Goal: Information Seeking & Learning: Check status

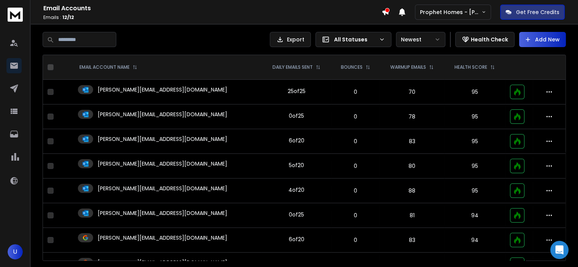
click at [163, 36] on div at bounding box center [154, 39] width 223 height 15
click at [183, 35] on div at bounding box center [154, 39] width 223 height 15
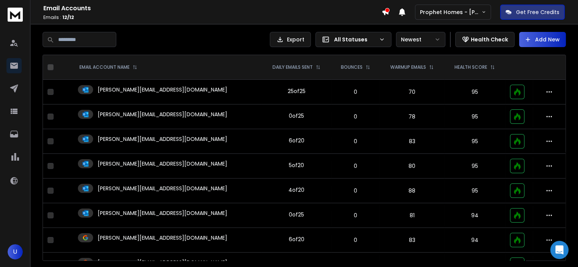
click at [183, 35] on div at bounding box center [154, 39] width 223 height 15
click at [205, 42] on div at bounding box center [154, 39] width 223 height 15
click at [240, 35] on div at bounding box center [154, 39] width 223 height 15
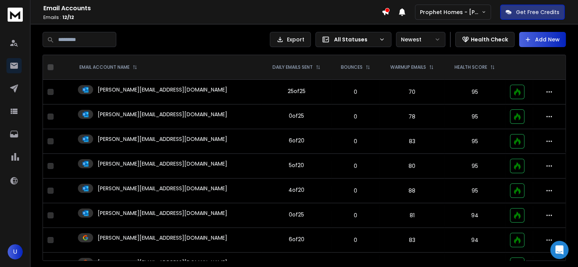
click at [240, 35] on div at bounding box center [154, 39] width 223 height 15
click at [190, 32] on div at bounding box center [154, 39] width 223 height 15
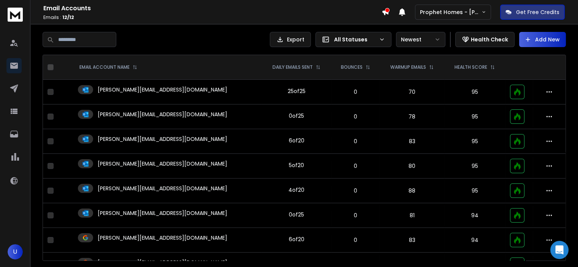
click at [216, 41] on div at bounding box center [154, 39] width 223 height 15
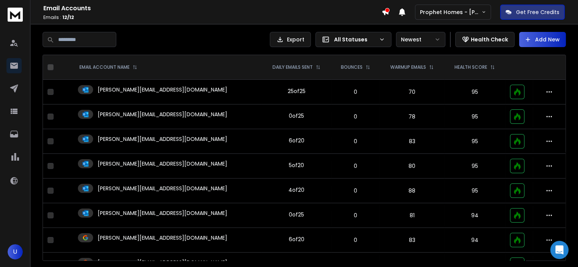
click at [156, 90] on p "[PERSON_NAME][EMAIL_ADDRESS][DOMAIN_NAME]" at bounding box center [162, 90] width 129 height 8
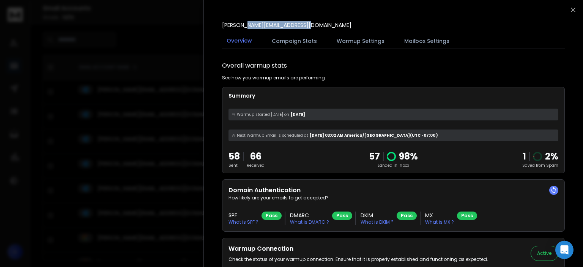
drag, startPoint x: 325, startPoint y: 26, endPoint x: 249, endPoint y: 27, distance: 75.6
click at [249, 27] on div "[PERSON_NAME][EMAIL_ADDRESS][DOMAIN_NAME]" at bounding box center [393, 25] width 343 height 8
copy p "[DOMAIN_NAME]"
click at [81, 94] on div at bounding box center [291, 133] width 583 height 267
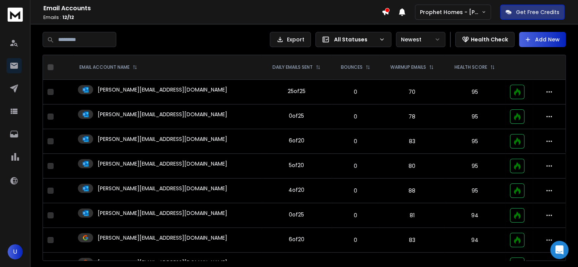
click at [162, 165] on p "[PERSON_NAME][EMAIL_ADDRESS][DOMAIN_NAME]" at bounding box center [162, 164] width 129 height 8
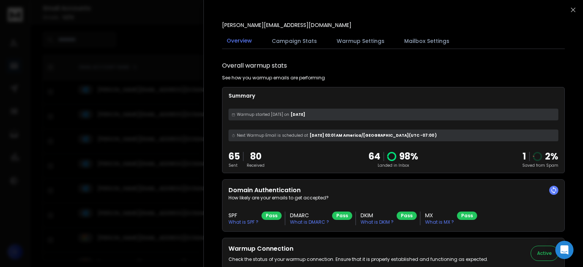
click at [322, 27] on p "[PERSON_NAME][EMAIL_ADDRESS][DOMAIN_NAME]" at bounding box center [286, 25] width 129 height 8
drag, startPoint x: 322, startPoint y: 27, endPoint x: 287, endPoint y: 21, distance: 34.6
click at [287, 21] on p "[PERSON_NAME][EMAIL_ADDRESS][DOMAIN_NAME]" at bounding box center [286, 25] width 129 height 8
copy p "[DOMAIN_NAME]"
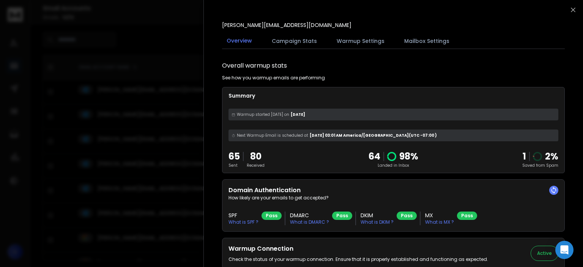
click at [474, 27] on div "[PERSON_NAME][EMAIL_ADDRESS][DOMAIN_NAME]" at bounding box center [393, 25] width 343 height 8
click at [473, 27] on div "[PERSON_NAME][EMAIL_ADDRESS][DOMAIN_NAME]" at bounding box center [393, 25] width 343 height 8
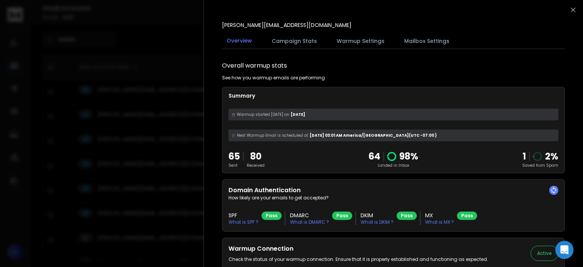
click at [473, 27] on div "[PERSON_NAME][EMAIL_ADDRESS][DOMAIN_NAME]" at bounding box center [393, 25] width 343 height 8
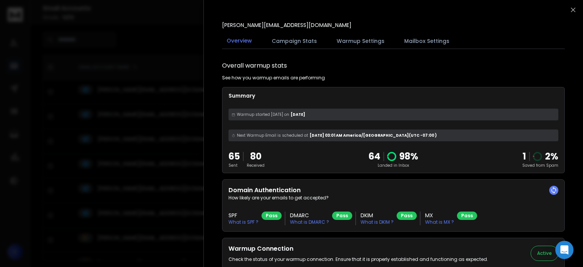
click at [382, 156] on div "64 98 %" at bounding box center [394, 156] width 50 height 12
click at [410, 79] on div "Overall warmup stats See how you warmup emails are performing" at bounding box center [393, 71] width 343 height 20
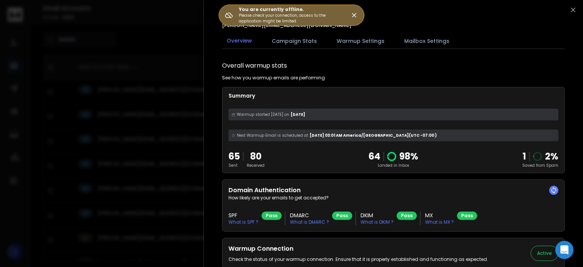
click at [527, 28] on div "[PERSON_NAME][EMAIL_ADDRESS][DOMAIN_NAME]" at bounding box center [393, 25] width 343 height 8
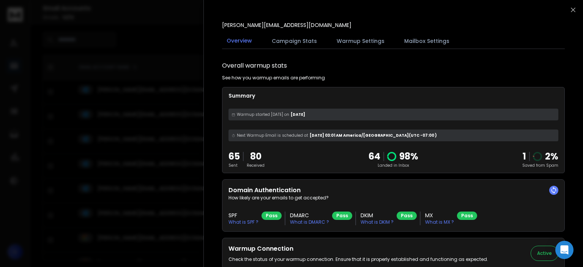
click at [491, 62] on div "Overall warmup stats See how you warmup emails are performing" at bounding box center [393, 71] width 343 height 20
click at [506, 100] on div "Summary Warmup started [DATE] on [DATE] Next Warmup Email is scheduled at [DATE…" at bounding box center [393, 130] width 343 height 86
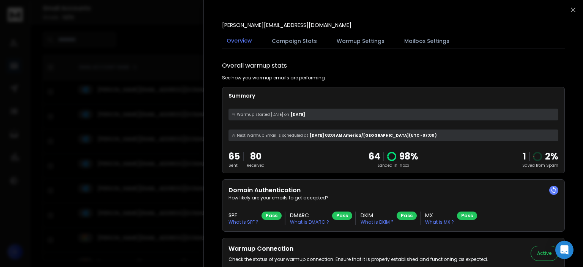
click at [506, 100] on div "Summary Warmup started [DATE] on [DATE] Next Warmup Email is scheduled at [DATE…" at bounding box center [393, 130] width 343 height 86
click at [522, 35] on div "Overview Campaign Stats Warmup Settings Mailbox Settings" at bounding box center [393, 40] width 343 height 15
click at [526, 92] on p "Summary" at bounding box center [394, 96] width 330 height 8
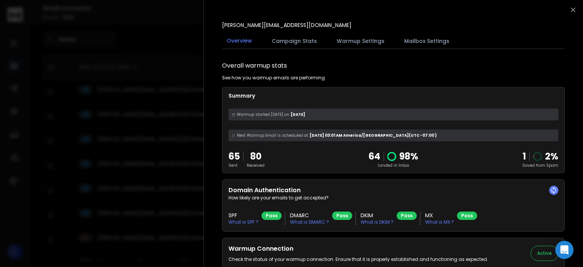
click at [526, 92] on p "Summary" at bounding box center [394, 96] width 330 height 8
click at [504, 62] on div "Overall warmup stats See how you warmup emails are performing" at bounding box center [393, 71] width 343 height 20
click at [485, 68] on div "Overall warmup stats See how you warmup emails are performing" at bounding box center [393, 71] width 343 height 20
